Goal: Information Seeking & Learning: Learn about a topic

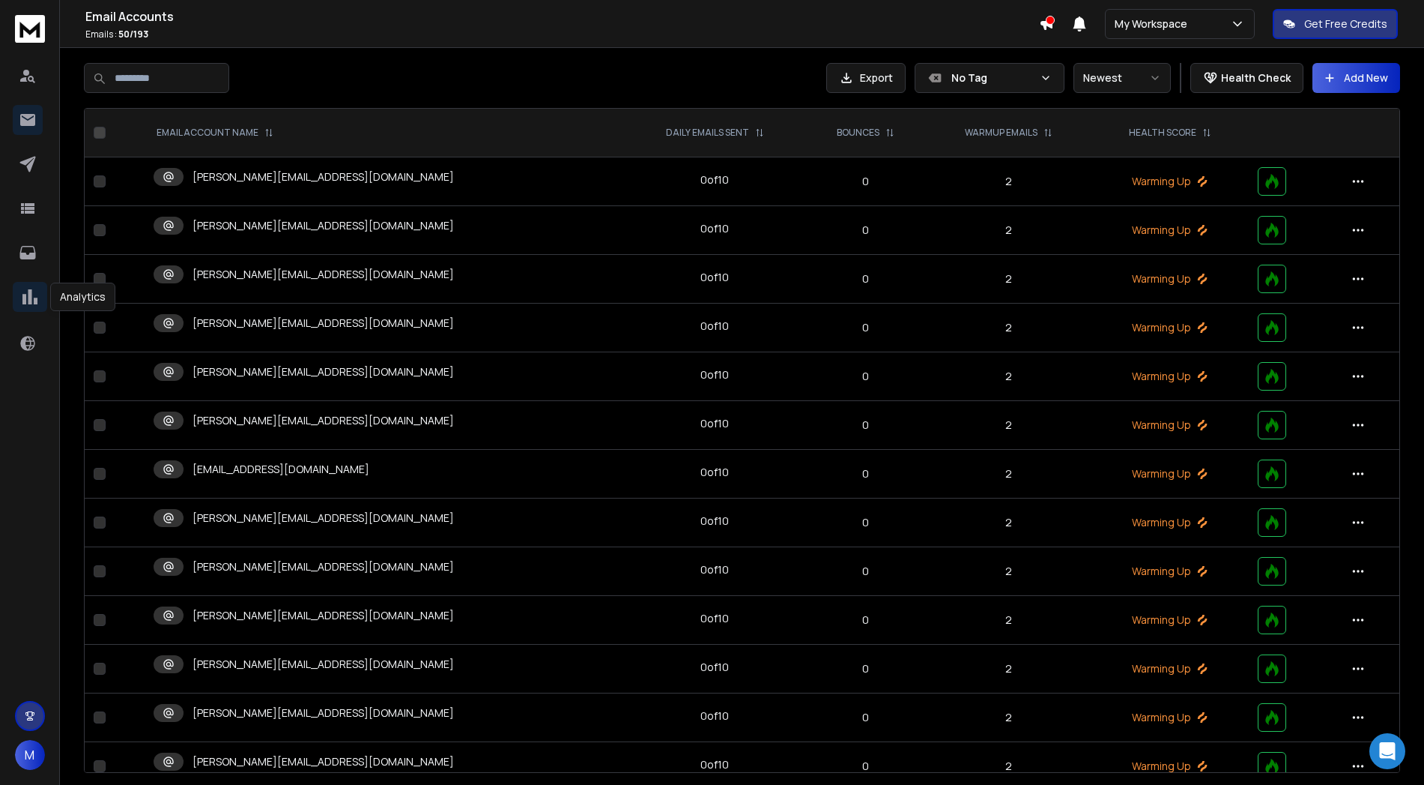
click at [25, 291] on icon at bounding box center [30, 296] width 22 height 22
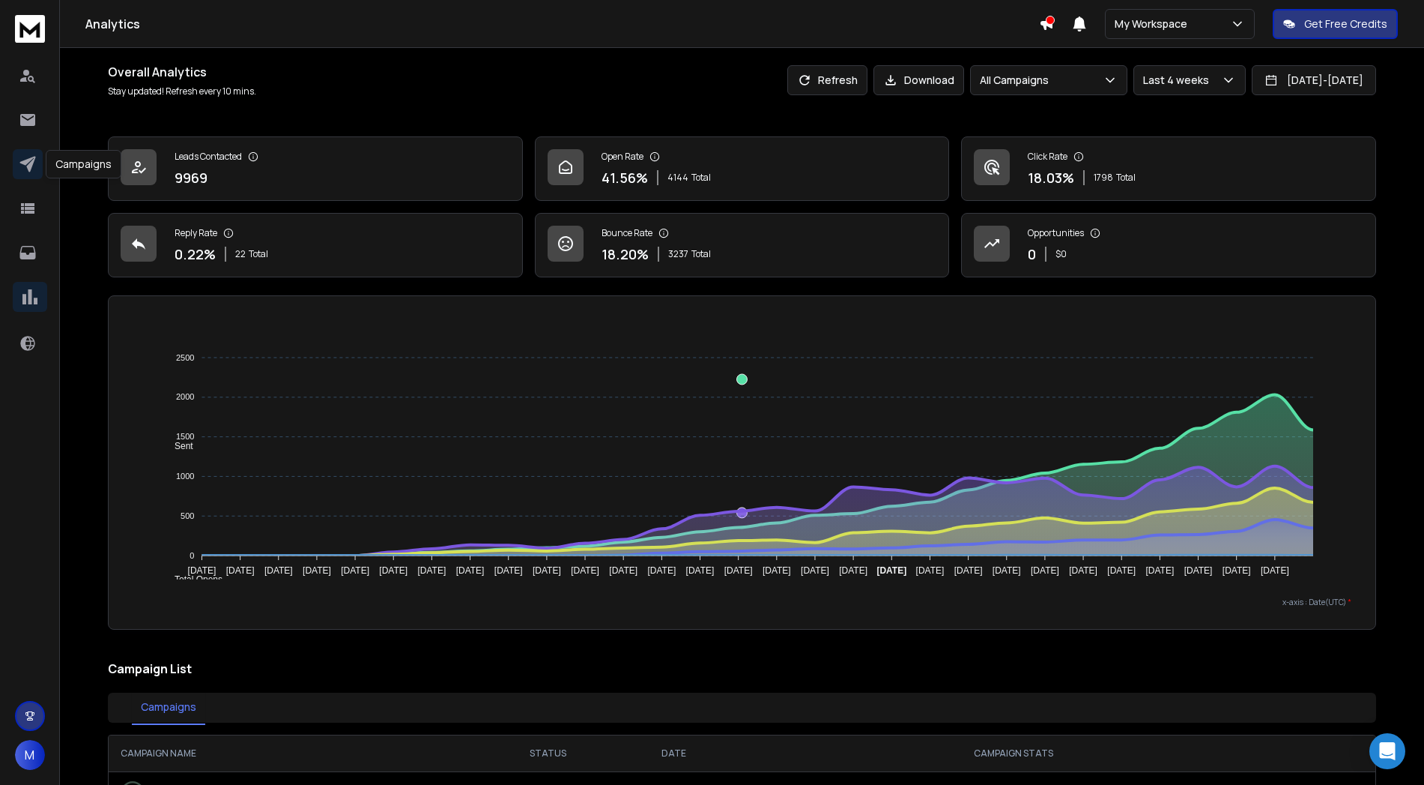
click at [35, 166] on icon at bounding box center [28, 164] width 18 height 18
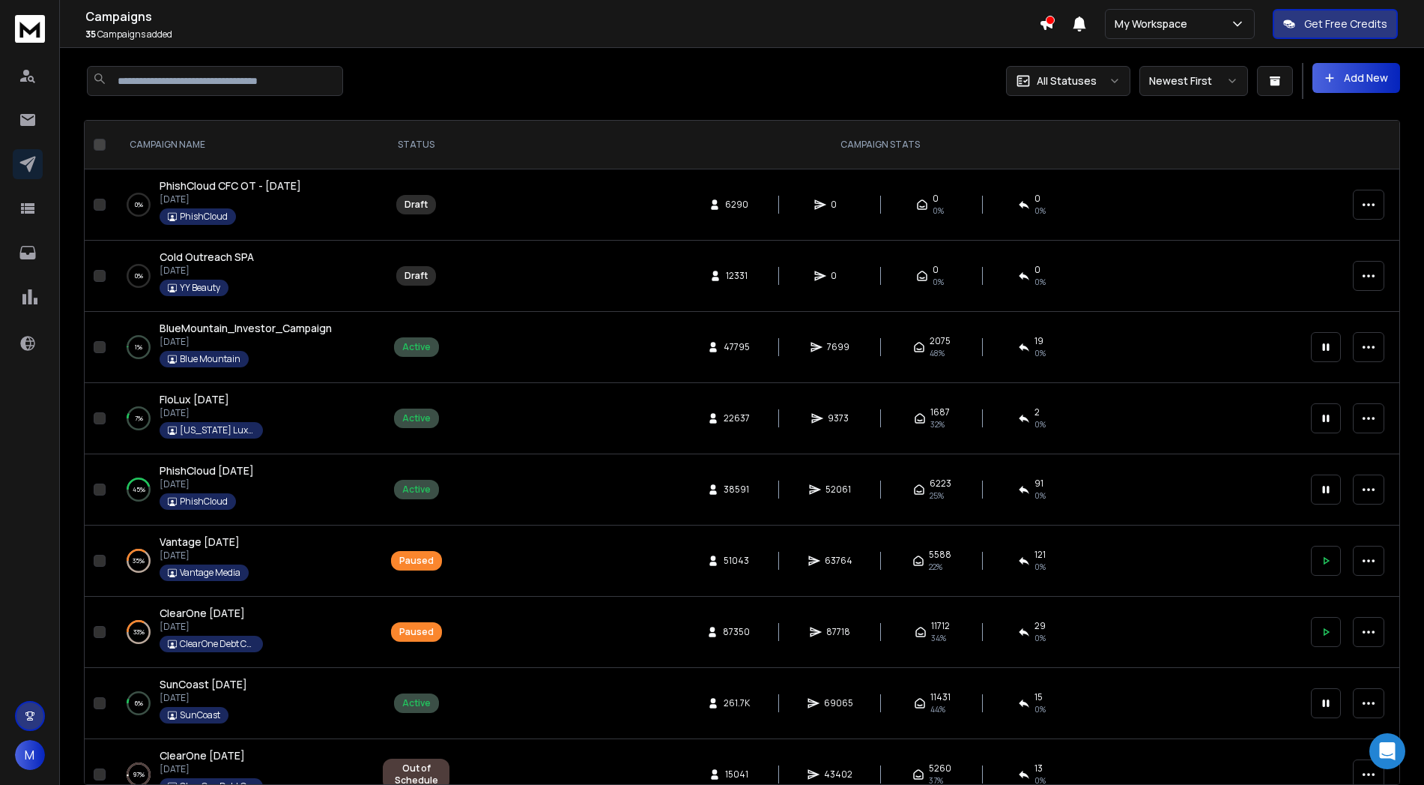
click at [229, 468] on span "PhishCloud [DATE]" at bounding box center [207, 470] width 94 height 14
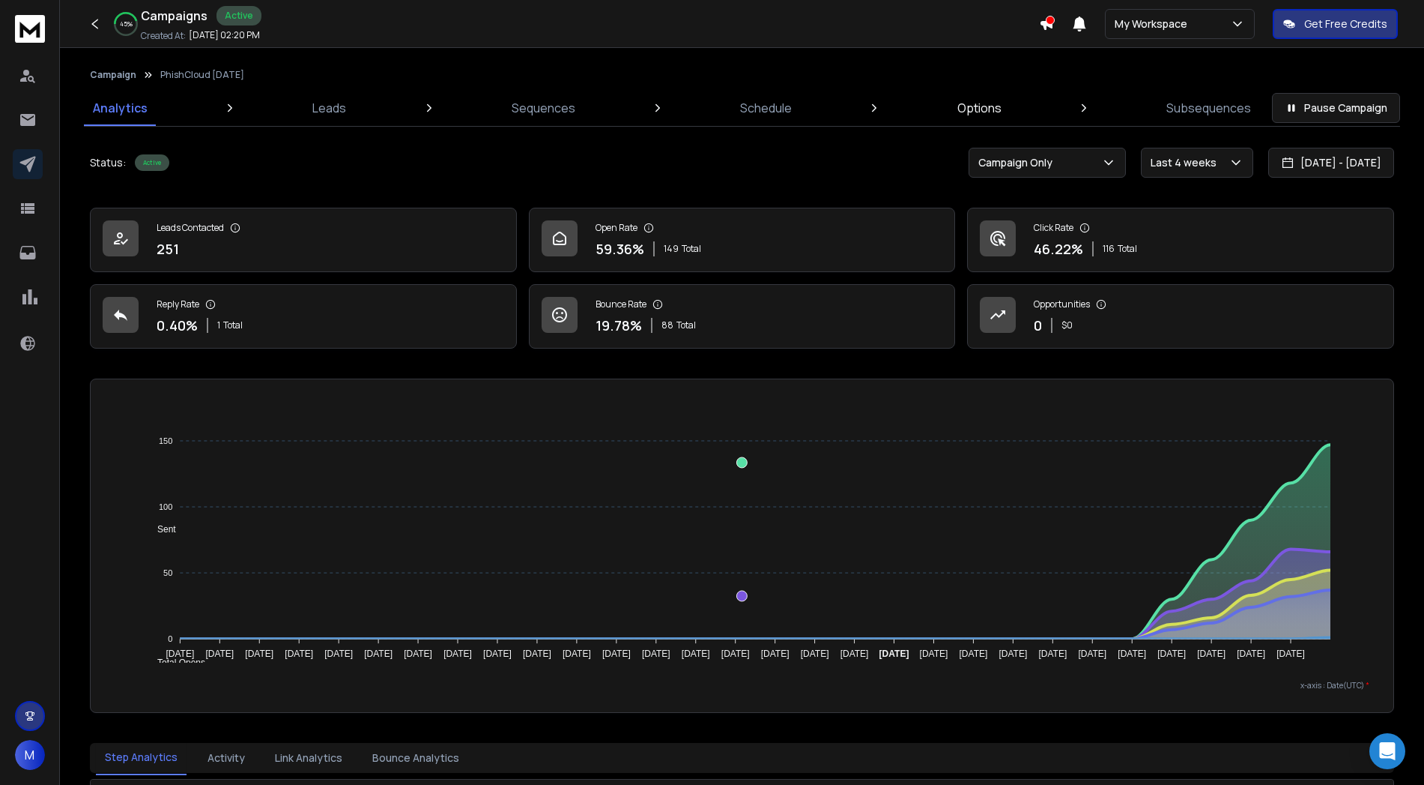
click at [989, 117] on link "Options" at bounding box center [980, 108] width 62 height 36
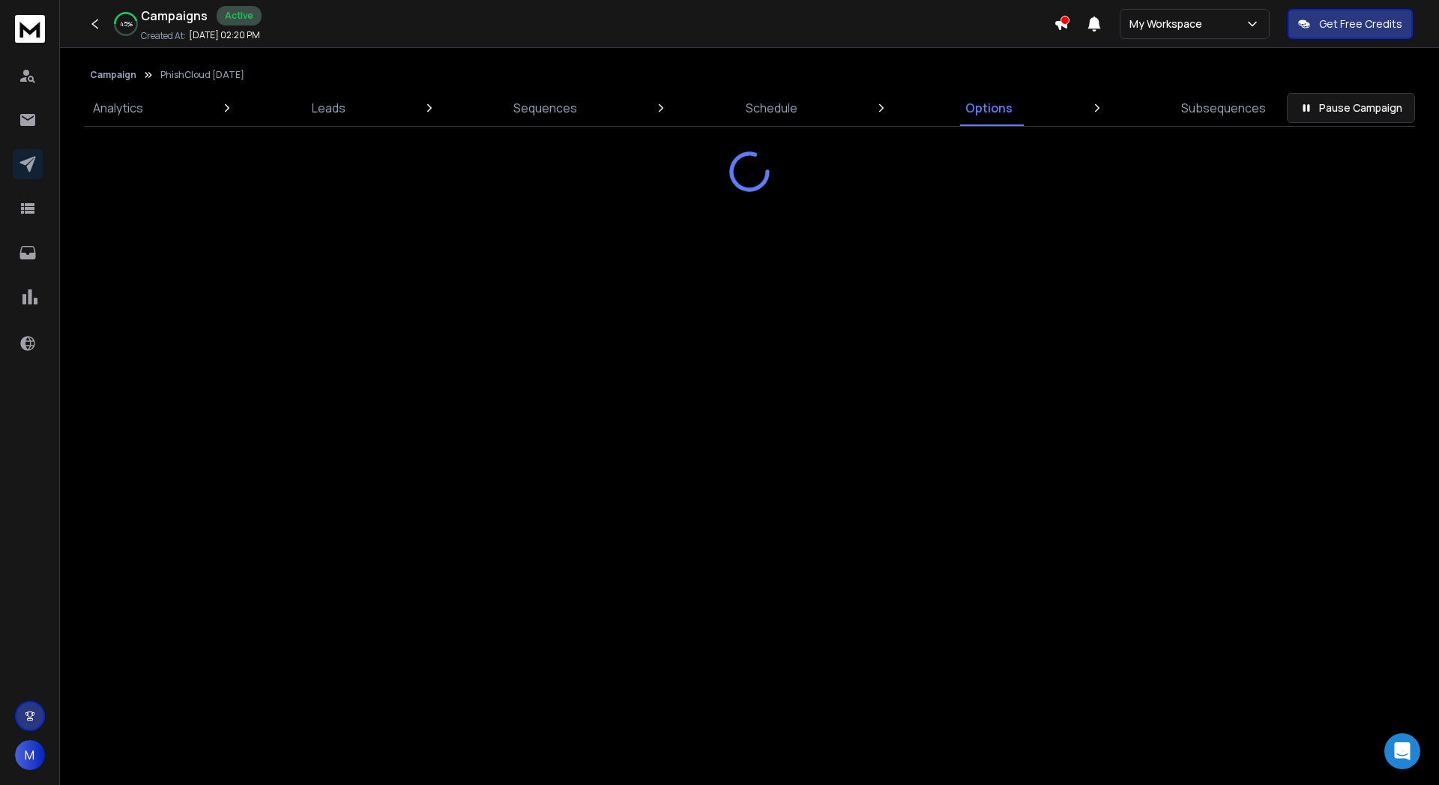
select select "**********"
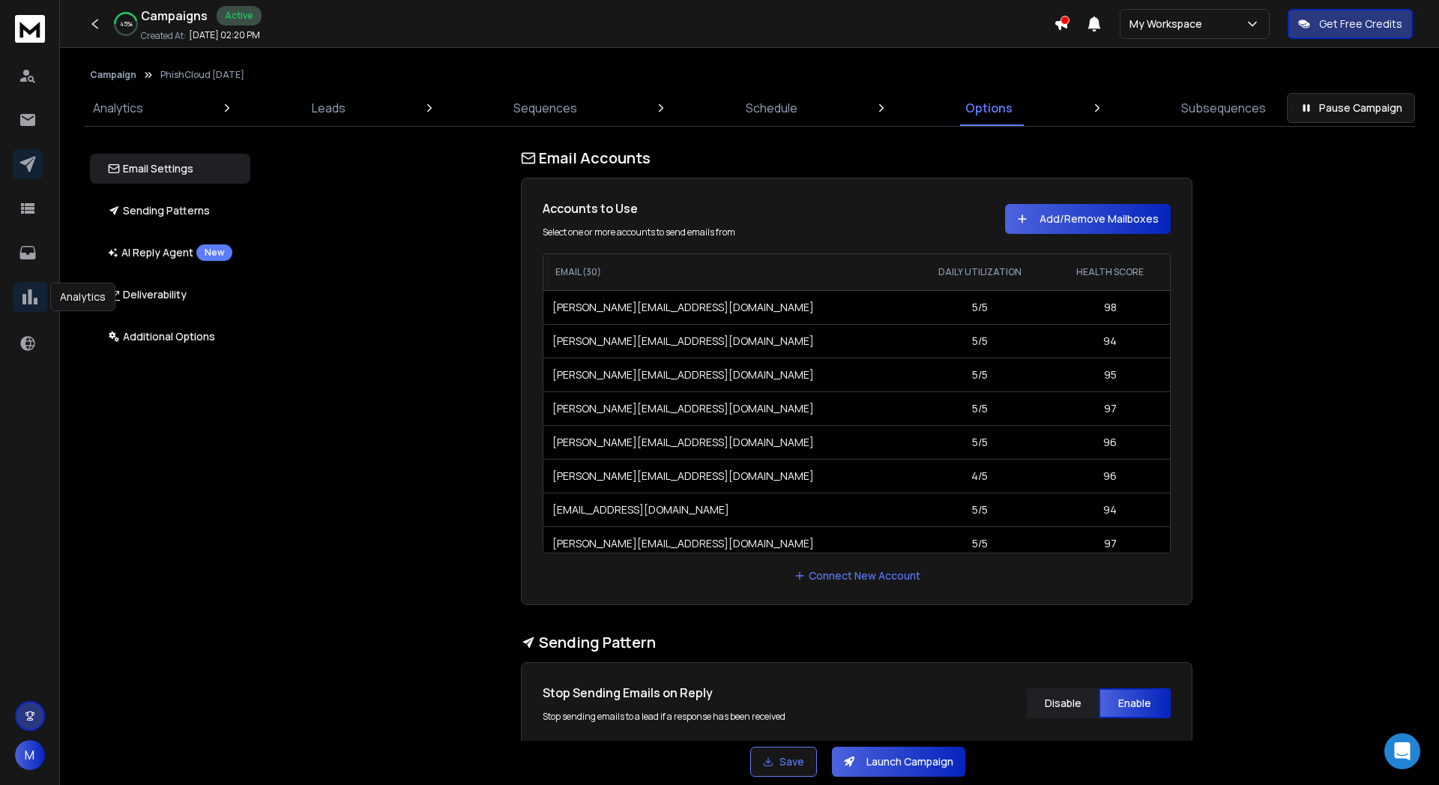
click at [24, 296] on icon at bounding box center [29, 296] width 15 height 15
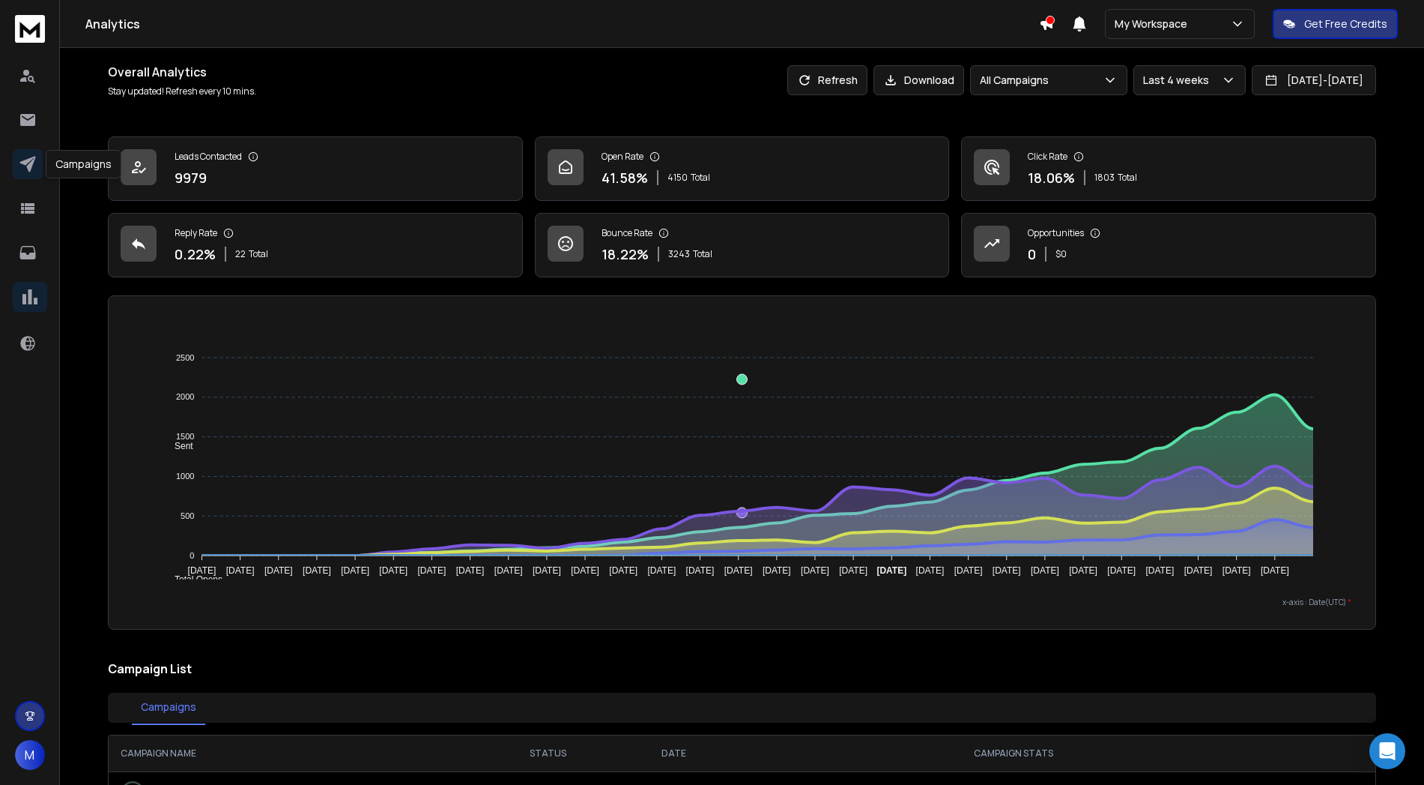
click at [31, 161] on icon at bounding box center [27, 164] width 16 height 16
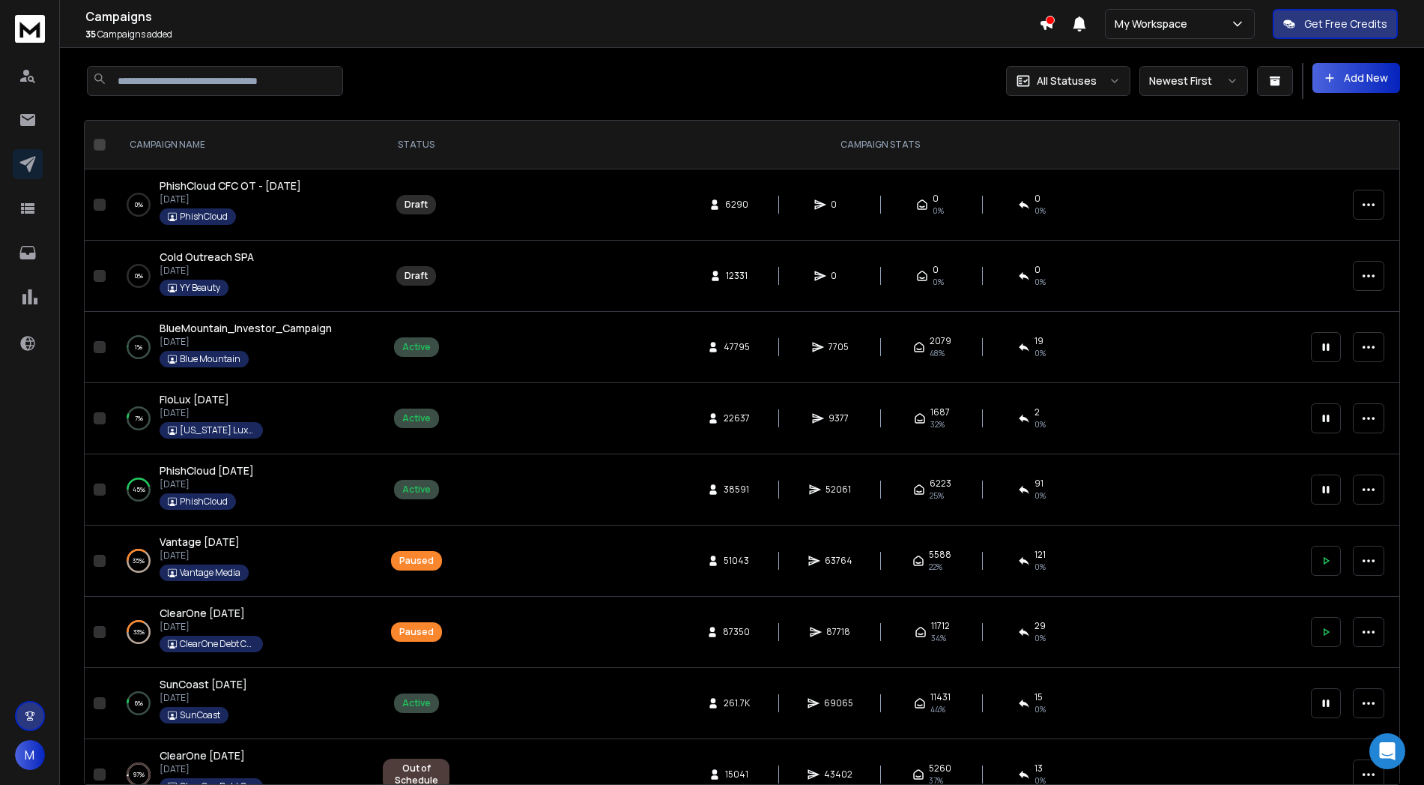
click at [238, 326] on span "BlueMountain_Investor_Campaign" at bounding box center [246, 328] width 172 height 14
